Goal: Information Seeking & Learning: Learn about a topic

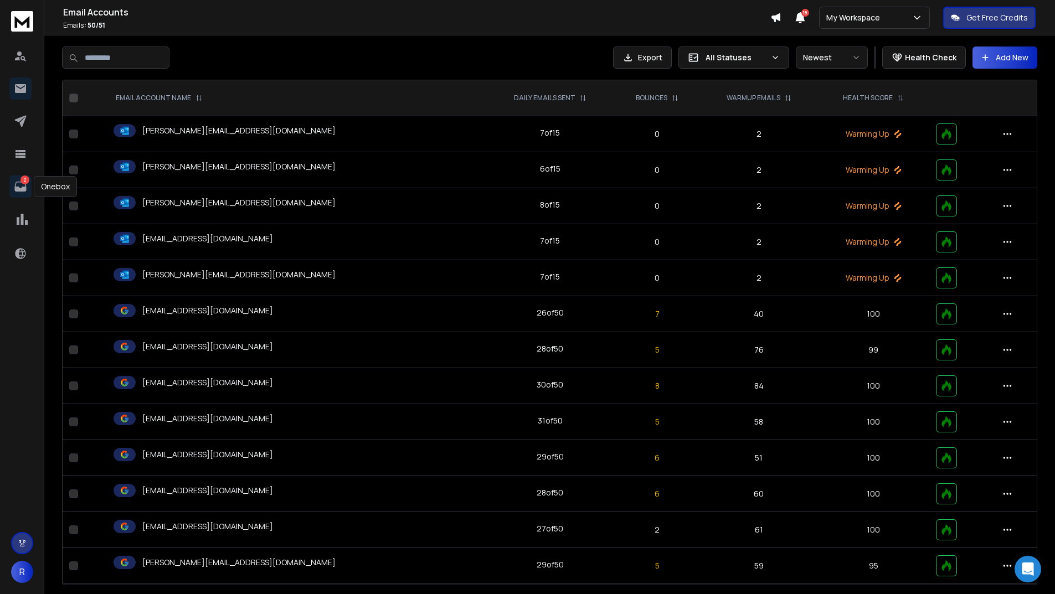
click at [18, 189] on icon at bounding box center [20, 187] width 12 height 10
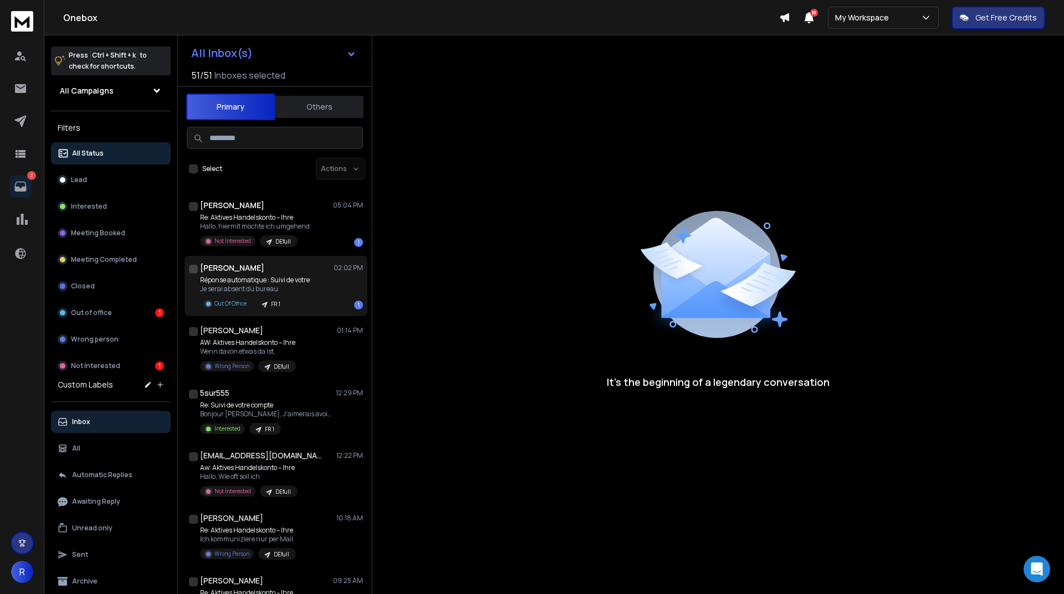
click at [284, 283] on p "Réponse automatique : Suivi de votre" at bounding box center [255, 280] width 110 height 9
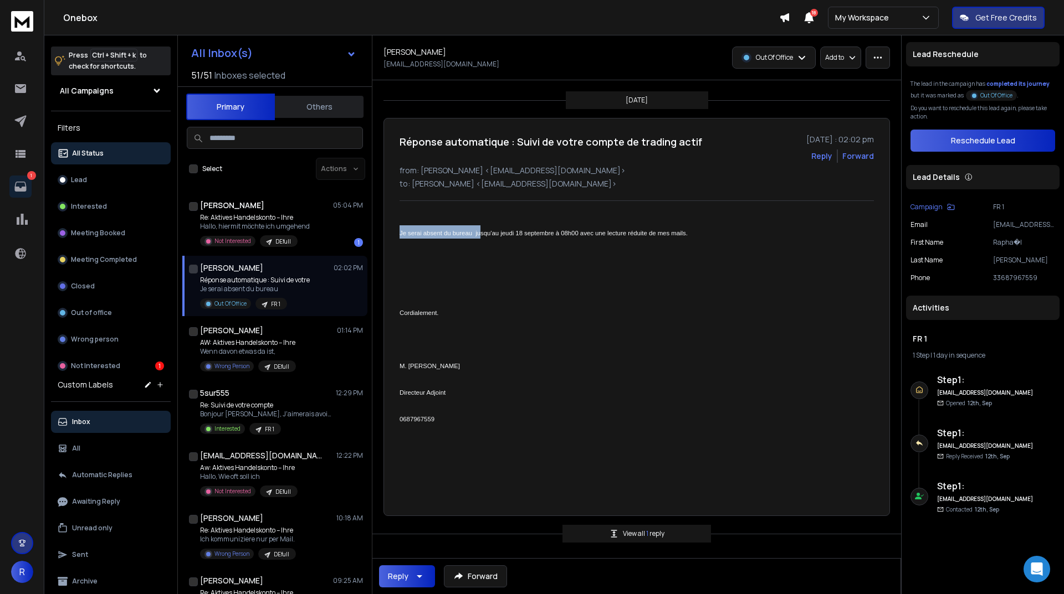
drag, startPoint x: 396, startPoint y: 233, endPoint x: 488, endPoint y: 233, distance: 92.0
click at [488, 233] on div "Réponse automatique : Suivi de votre compte de trading actif [DATE] : 02:02 pm …" at bounding box center [636, 317] width 506 height 398
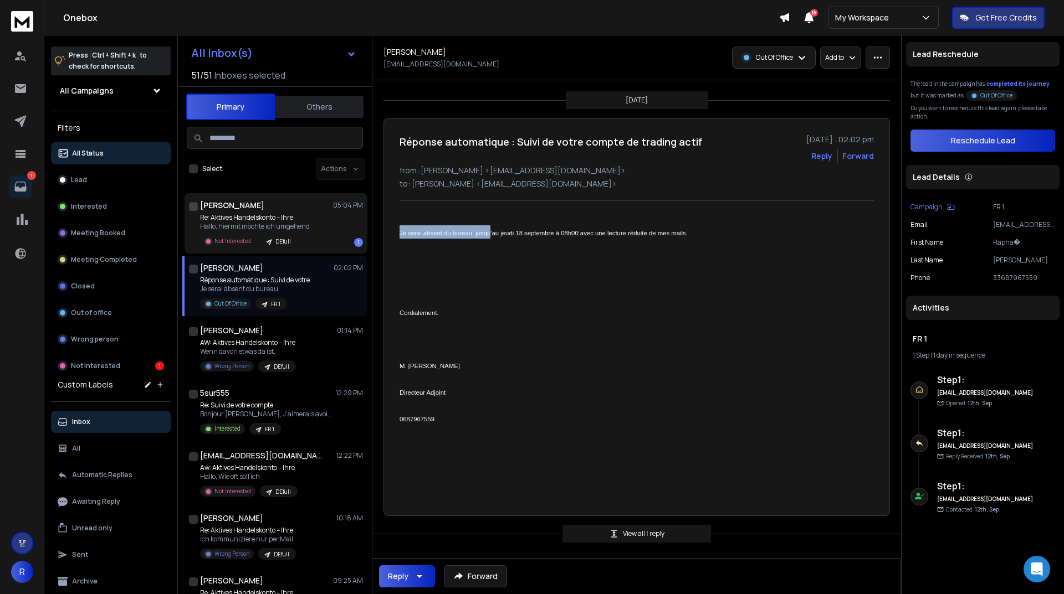
click at [256, 219] on p "Re: Aktives Handelskonto – Ihre" at bounding box center [255, 217] width 110 height 9
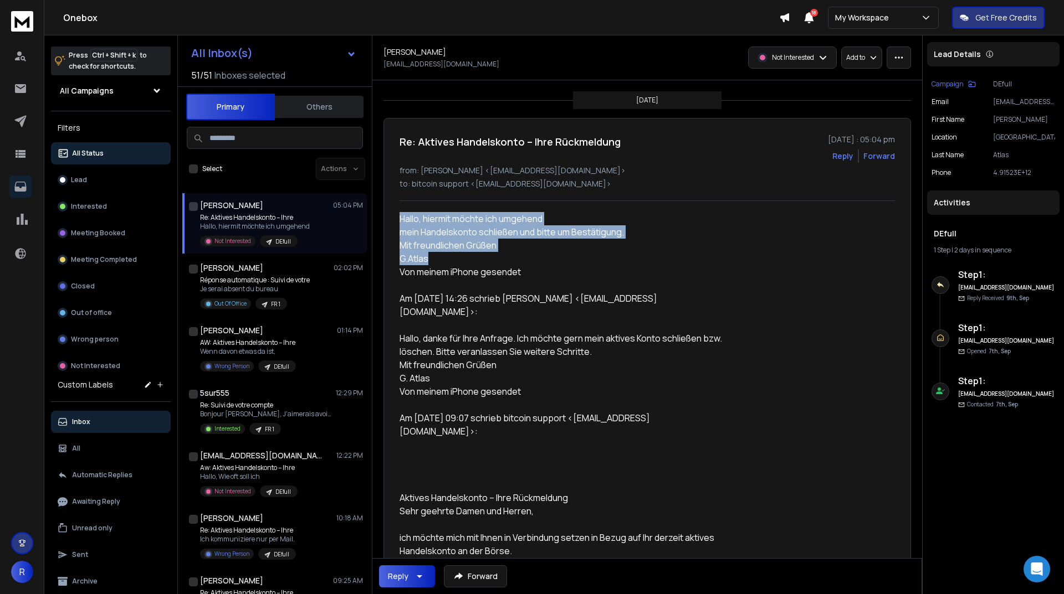
drag, startPoint x: 397, startPoint y: 215, endPoint x: 570, endPoint y: 255, distance: 177.4
click at [570, 255] on div "Re: Aktives Handelskonto – Ihre Rückmeldung [DATE] : 05:04 pm Reply Forward fro…" at bounding box center [646, 543] width 527 height 850
copy div "[PERSON_NAME], hiermit möchte ich umgehend mein Handelskonto schließen und bitt…"
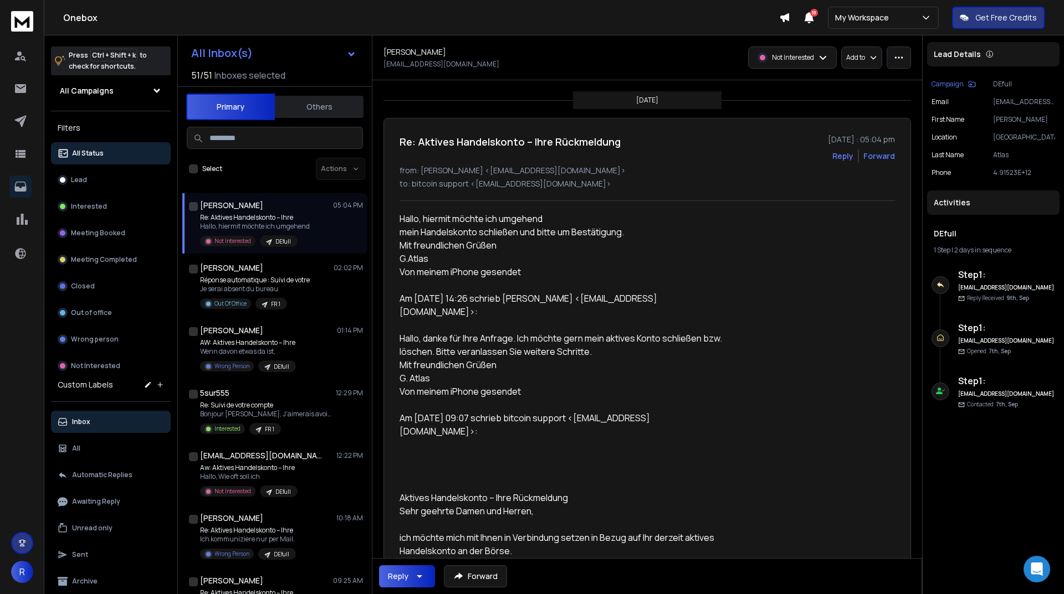
click at [749, 217] on div "Re: Aktives Handelskonto – Ihre Rückmeldung [DATE] : 05:04 pm Reply Forward fro…" at bounding box center [646, 543] width 495 height 818
click at [21, 110] on link at bounding box center [20, 121] width 22 height 22
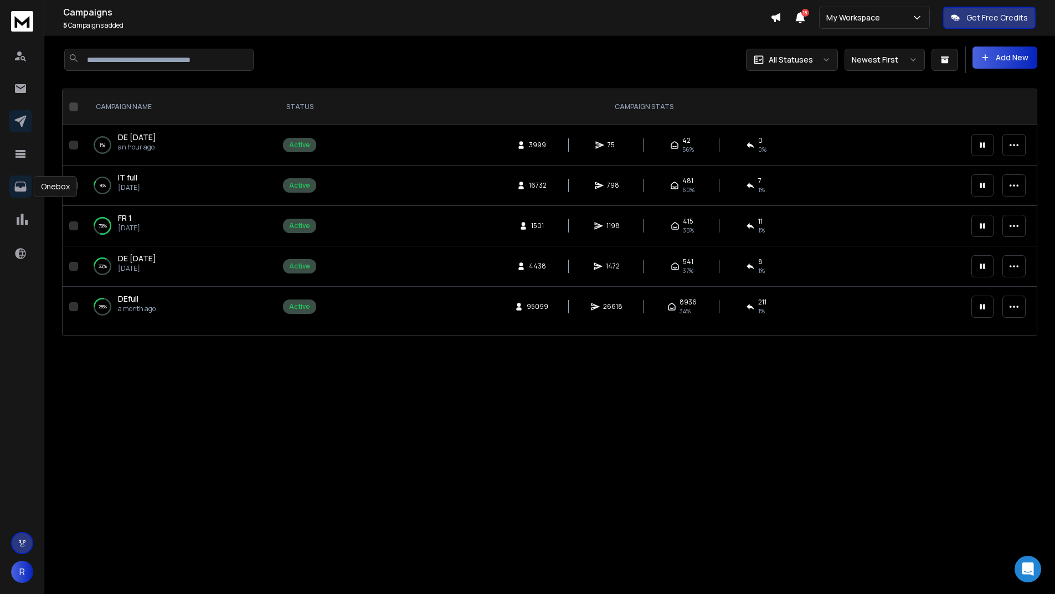
click at [17, 196] on link at bounding box center [20, 187] width 22 height 22
